Goal: Task Accomplishment & Management: Manage account settings

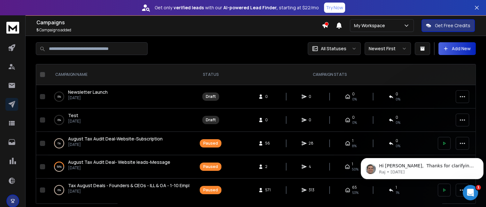
scroll to position [4, 0]
click at [161, 103] on div "0 % Newsletter Launch 5 days ago" at bounding box center [121, 96] width 135 height 15
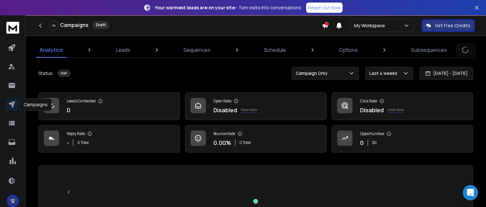
click at [11, 108] on icon at bounding box center [12, 104] width 8 height 8
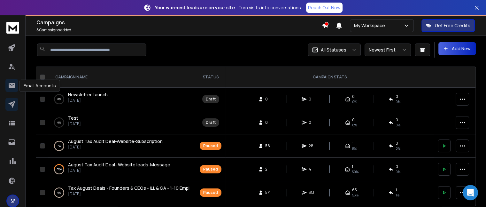
click at [12, 89] on icon at bounding box center [12, 85] width 8 height 8
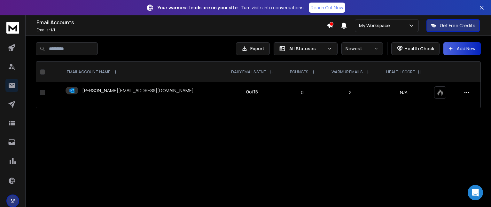
click at [464, 92] on icon at bounding box center [467, 92] width 6 height 6
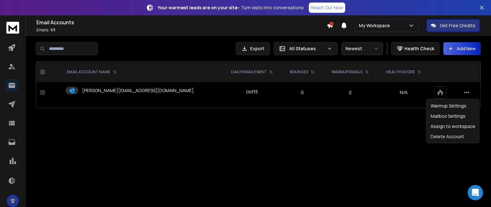
click at [437, 91] on icon at bounding box center [439, 92] width 5 height 6
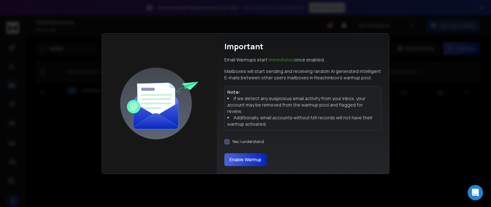
click at [227, 139] on button "Yes, I understand" at bounding box center [226, 141] width 5 height 5
click at [247, 157] on button "Enable Warmup" at bounding box center [245, 159] width 42 height 13
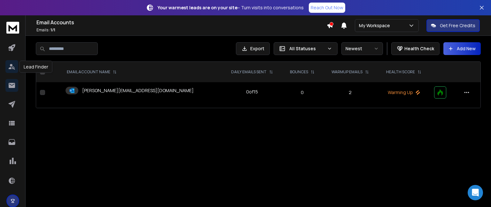
click at [12, 69] on icon at bounding box center [12, 67] width 8 height 8
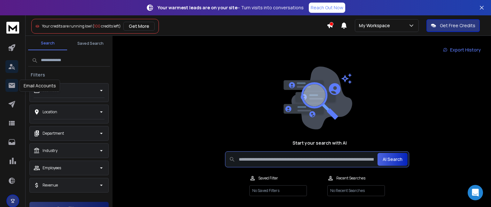
click at [9, 85] on icon at bounding box center [12, 85] width 6 height 5
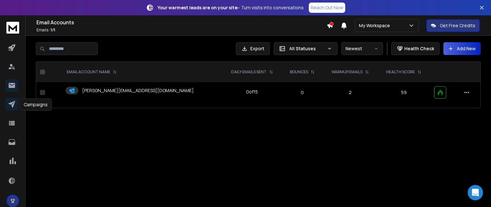
click at [15, 106] on icon at bounding box center [12, 104] width 8 height 8
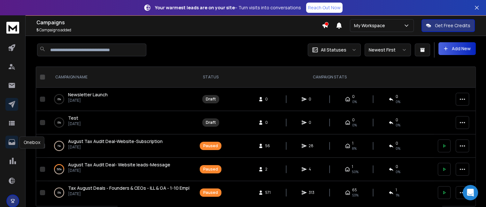
click at [14, 140] on icon at bounding box center [12, 142] width 8 height 8
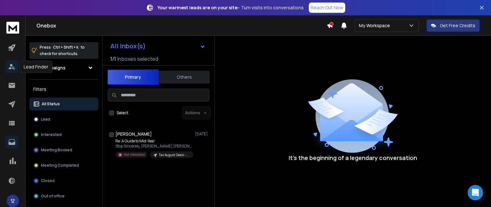
click at [13, 69] on icon at bounding box center [12, 67] width 8 height 8
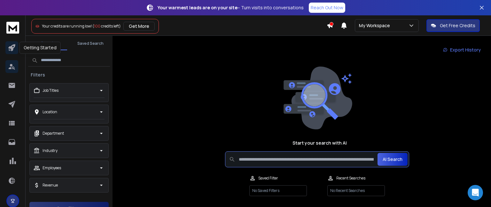
click at [12, 46] on icon at bounding box center [11, 47] width 7 height 7
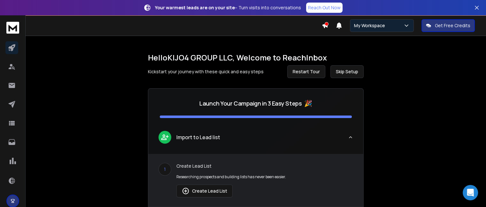
click at [413, 26] on button "My Workspace" at bounding box center [382, 25] width 64 height 13
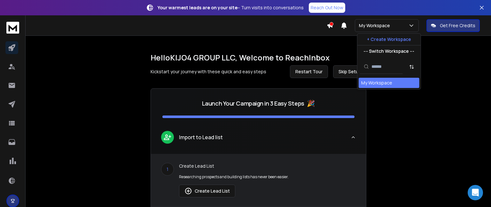
click at [392, 82] on div "My Workspace" at bounding box center [388, 83] width 61 height 10
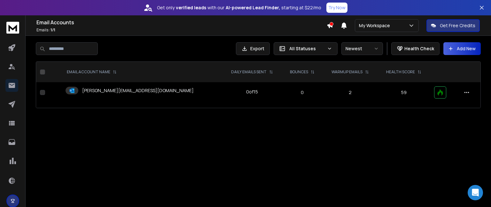
click at [466, 93] on icon at bounding box center [467, 92] width 6 height 6
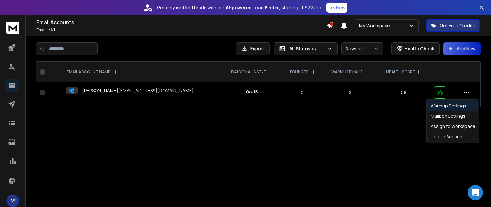
click at [460, 106] on div "Warmup Settings" at bounding box center [453, 106] width 50 height 10
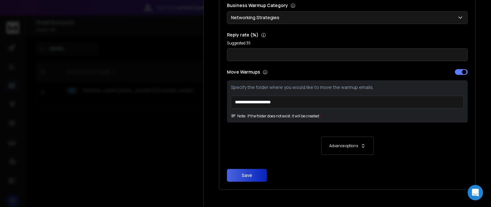
scroll to position [189, 0]
click at [242, 173] on button "Save" at bounding box center [247, 174] width 40 height 13
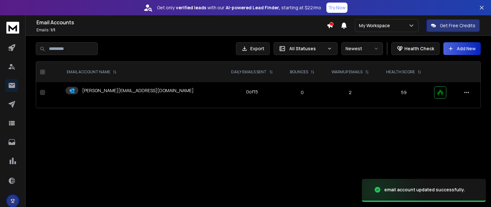
click at [464, 91] on icon at bounding box center [467, 92] width 6 height 6
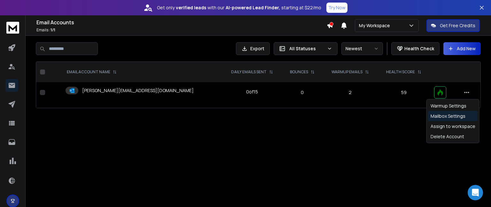
click at [457, 116] on div "Mailbox Settings" at bounding box center [453, 116] width 50 height 10
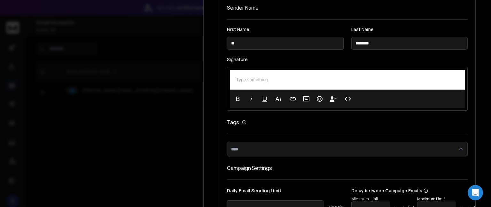
scroll to position [21, 0]
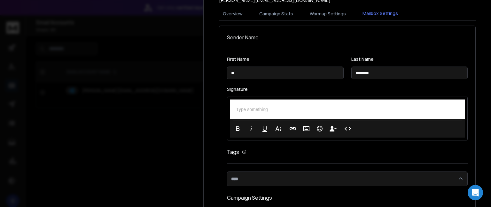
click at [266, 75] on input "**" at bounding box center [285, 72] width 117 height 13
type input "**********"
click at [378, 73] on input "********" at bounding box center [409, 72] width 117 height 13
drag, startPoint x: 378, startPoint y: 73, endPoint x: 345, endPoint y: 72, distance: 32.3
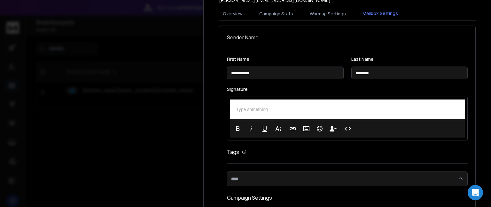
click at [345, 72] on div "**********" at bounding box center [347, 68] width 241 height 22
type input "*****"
click at [337, 89] on label "Signature" at bounding box center [347, 89] width 241 height 4
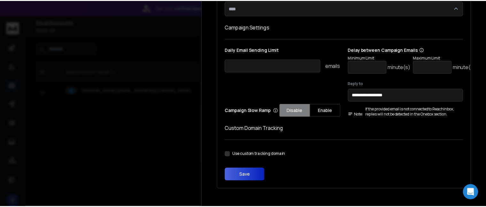
scroll to position [196, 0]
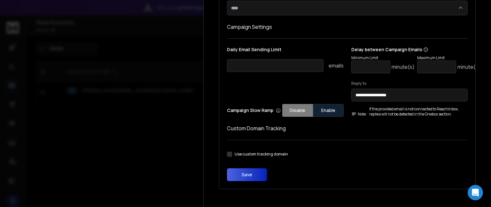
click at [331, 107] on button "Enable" at bounding box center [328, 110] width 31 height 13
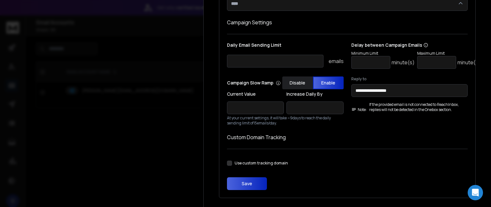
click at [242, 183] on button "Save" at bounding box center [247, 183] width 40 height 13
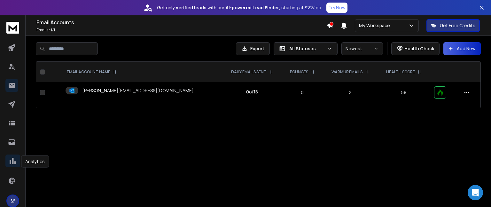
click at [14, 160] on icon at bounding box center [13, 161] width 10 height 10
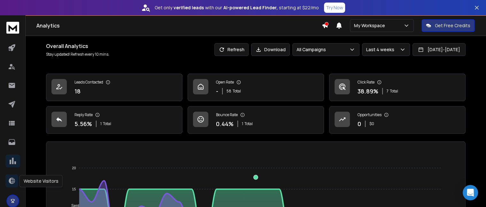
click at [11, 181] on icon at bounding box center [12, 181] width 8 height 8
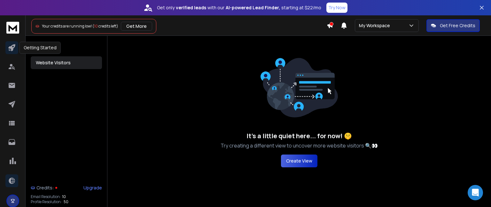
click at [11, 51] on icon at bounding box center [12, 48] width 8 height 8
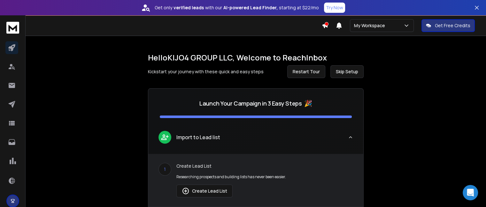
scroll to position [88, 0]
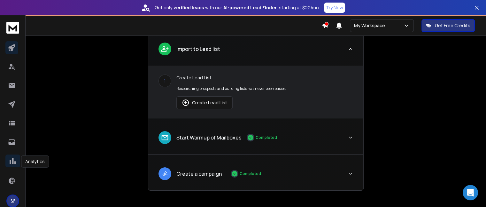
click at [13, 163] on icon at bounding box center [13, 161] width 10 height 10
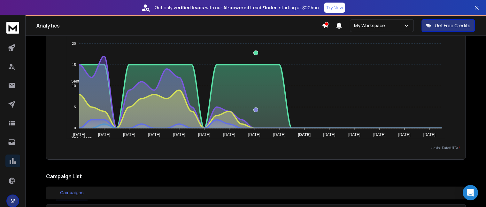
scroll to position [220, 0]
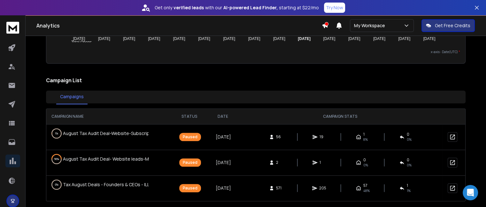
click at [455, 136] on icon at bounding box center [452, 137] width 5 height 5
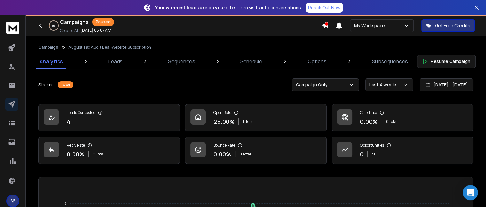
click at [103, 19] on div "Paused" at bounding box center [103, 22] width 22 height 8
click at [436, 61] on button "Resume Campaign" at bounding box center [446, 61] width 59 height 13
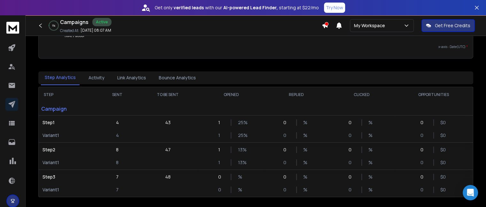
scroll to position [261, 0]
click at [12, 27] on img at bounding box center [12, 28] width 13 height 12
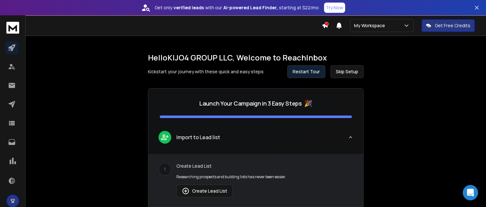
click at [303, 70] on button "Restart Tour" at bounding box center [306, 71] width 38 height 13
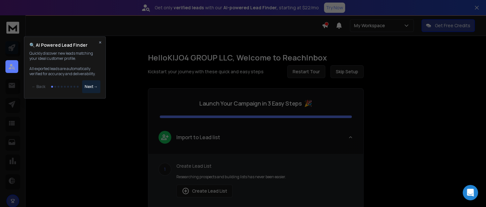
click at [87, 85] on button "Next →" at bounding box center [91, 86] width 18 height 13
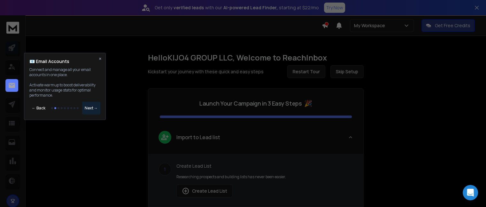
click at [94, 108] on button "Next →" at bounding box center [91, 108] width 18 height 13
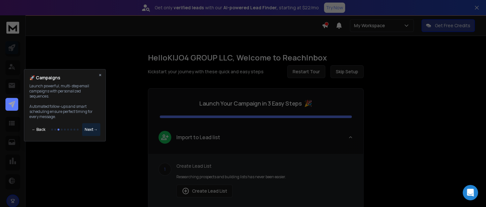
click at [96, 130] on button "Next →" at bounding box center [91, 129] width 18 height 13
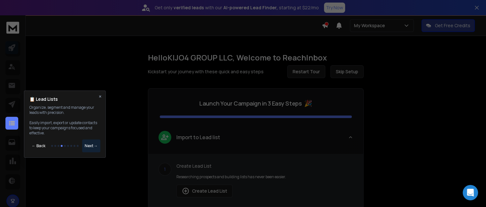
click at [94, 148] on button "Next →" at bounding box center [91, 145] width 18 height 13
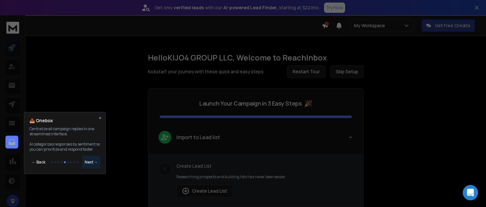
click at [92, 161] on button "Next →" at bounding box center [91, 162] width 18 height 13
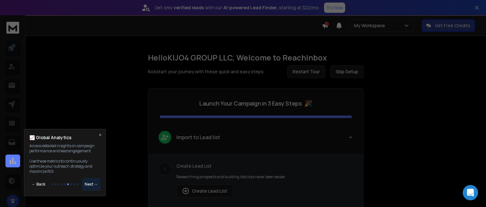
click at [94, 186] on button "Next →" at bounding box center [91, 184] width 18 height 13
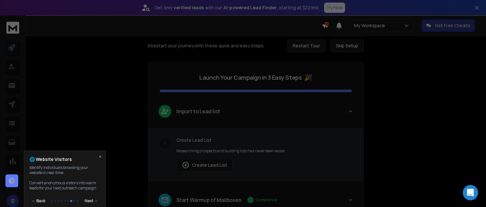
scroll to position [88, 0]
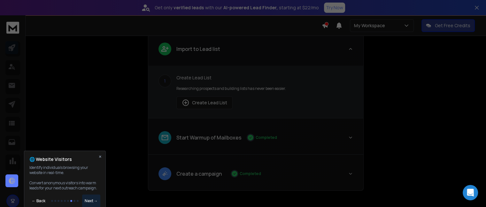
click at [94, 202] on button "Next →" at bounding box center [91, 200] width 18 height 13
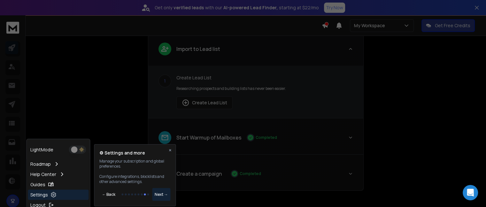
click at [158, 194] on button "Next →" at bounding box center [161, 194] width 18 height 13
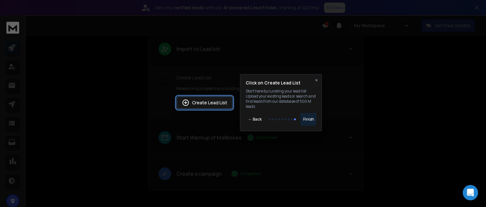
click at [308, 118] on button "Finish" at bounding box center [308, 119] width 16 height 13
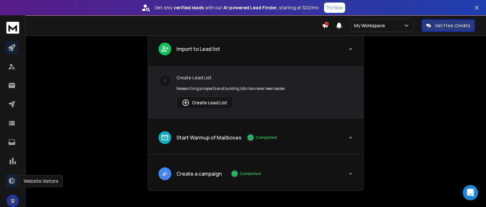
click at [9, 186] on link at bounding box center [11, 180] width 13 height 13
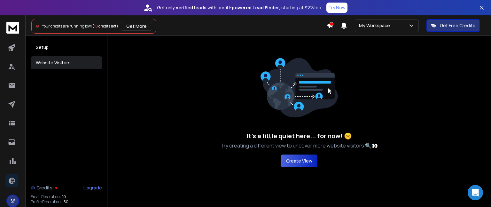
click at [289, 162] on button "Create View" at bounding box center [299, 160] width 36 height 13
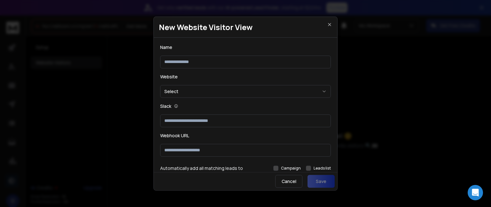
click at [188, 60] on input at bounding box center [245, 61] width 171 height 13
type input "**********"
click at [320, 92] on body "**********" at bounding box center [245, 103] width 491 height 207
paste input "**********"
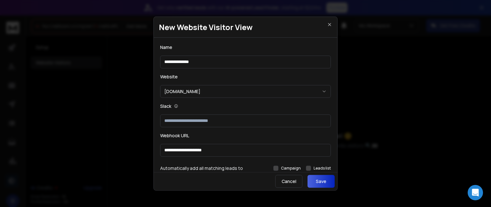
type input "**********"
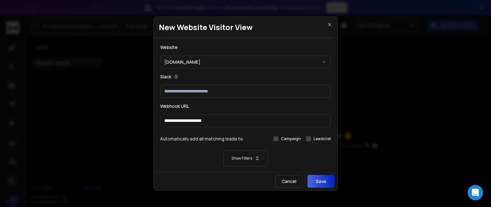
click at [273, 139] on button "Name" at bounding box center [275, 138] width 5 height 5
click at [320, 156] on body "**********" at bounding box center [245, 103] width 491 height 207
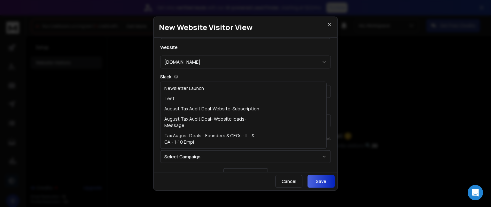
select select "*****"
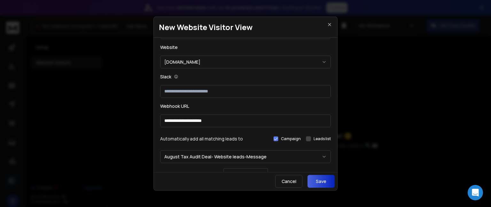
click at [306, 138] on button "Name" at bounding box center [308, 138] width 5 height 5
click at [273, 138] on button "Name" at bounding box center [275, 138] width 5 height 5
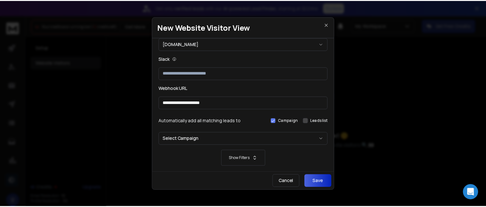
scroll to position [47, 0]
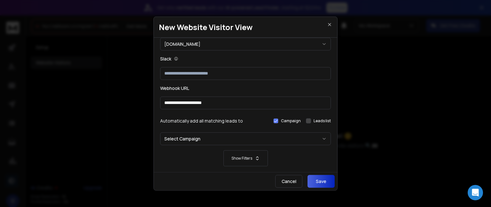
click at [319, 181] on button "Save" at bounding box center [320, 181] width 27 height 13
click at [317, 181] on button "Save" at bounding box center [320, 181] width 27 height 13
click at [319, 137] on body "**********" at bounding box center [245, 103] width 491 height 207
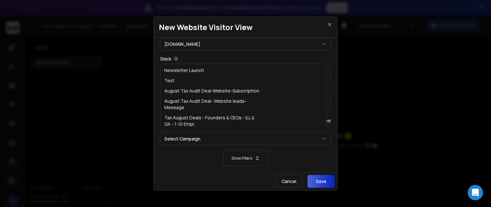
select select "*****"
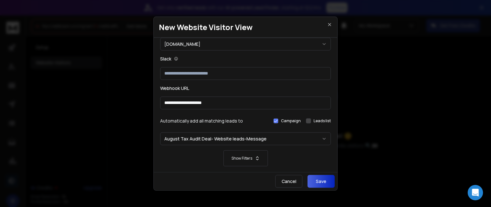
click at [319, 180] on button "Save" at bounding box center [320, 181] width 27 height 13
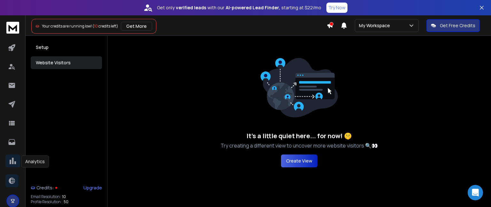
click at [9, 163] on icon at bounding box center [13, 161] width 10 height 10
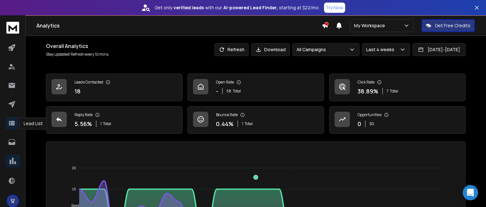
click at [14, 125] on icon at bounding box center [12, 123] width 6 height 4
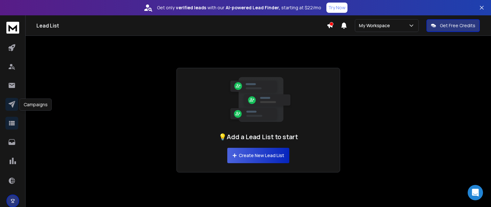
click at [10, 102] on icon at bounding box center [12, 104] width 8 height 8
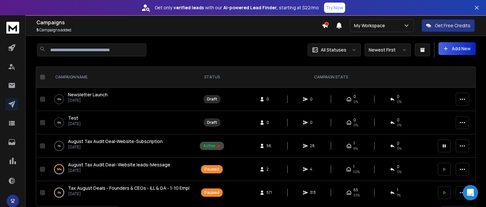
click at [144, 172] on p "[DATE]" at bounding box center [119, 170] width 102 height 5
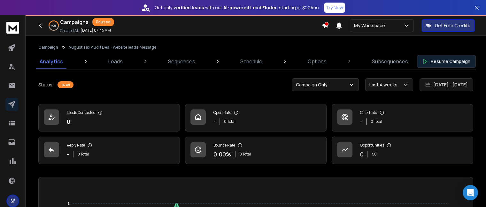
click at [455, 62] on button "Resume Campaign" at bounding box center [446, 61] width 59 height 13
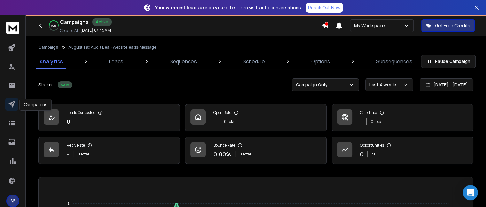
click at [13, 106] on icon at bounding box center [12, 104] width 8 height 8
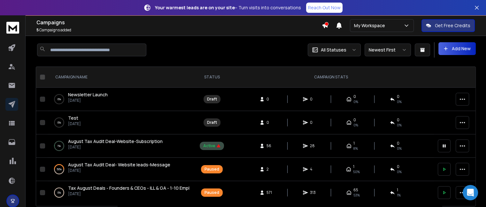
click at [208, 169] on div "Paused" at bounding box center [211, 168] width 15 height 5
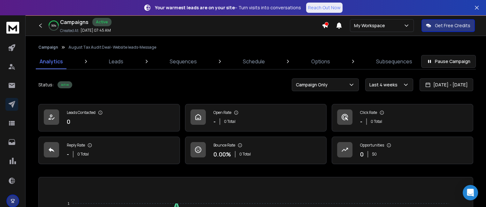
click at [328, 8] on p "Reach Out Now" at bounding box center [324, 7] width 33 height 6
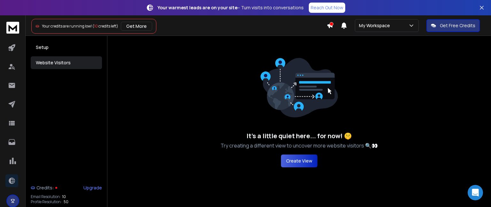
click at [304, 160] on button "Create View" at bounding box center [299, 160] width 36 height 13
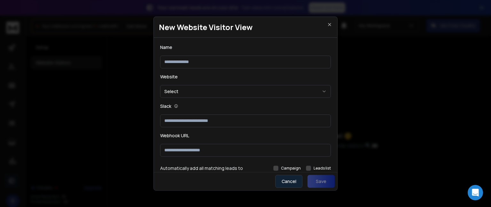
click at [291, 183] on button "Cancel" at bounding box center [288, 181] width 27 height 13
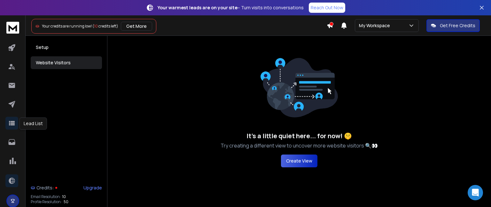
click at [9, 126] on icon at bounding box center [12, 123] width 8 height 8
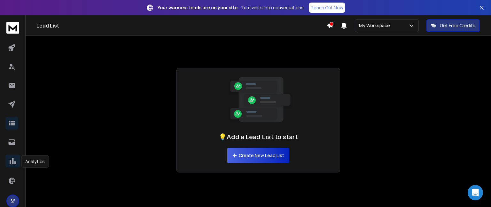
click at [15, 163] on icon at bounding box center [13, 161] width 6 height 6
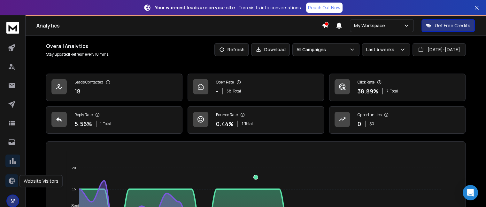
click at [12, 182] on icon at bounding box center [12, 180] width 6 height 6
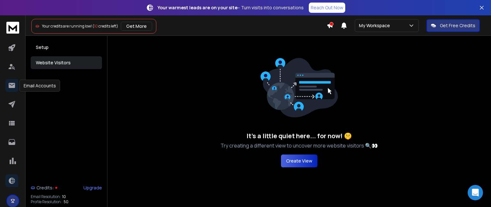
click at [12, 81] on link at bounding box center [11, 85] width 13 height 13
